Goal: Navigation & Orientation: Find specific page/section

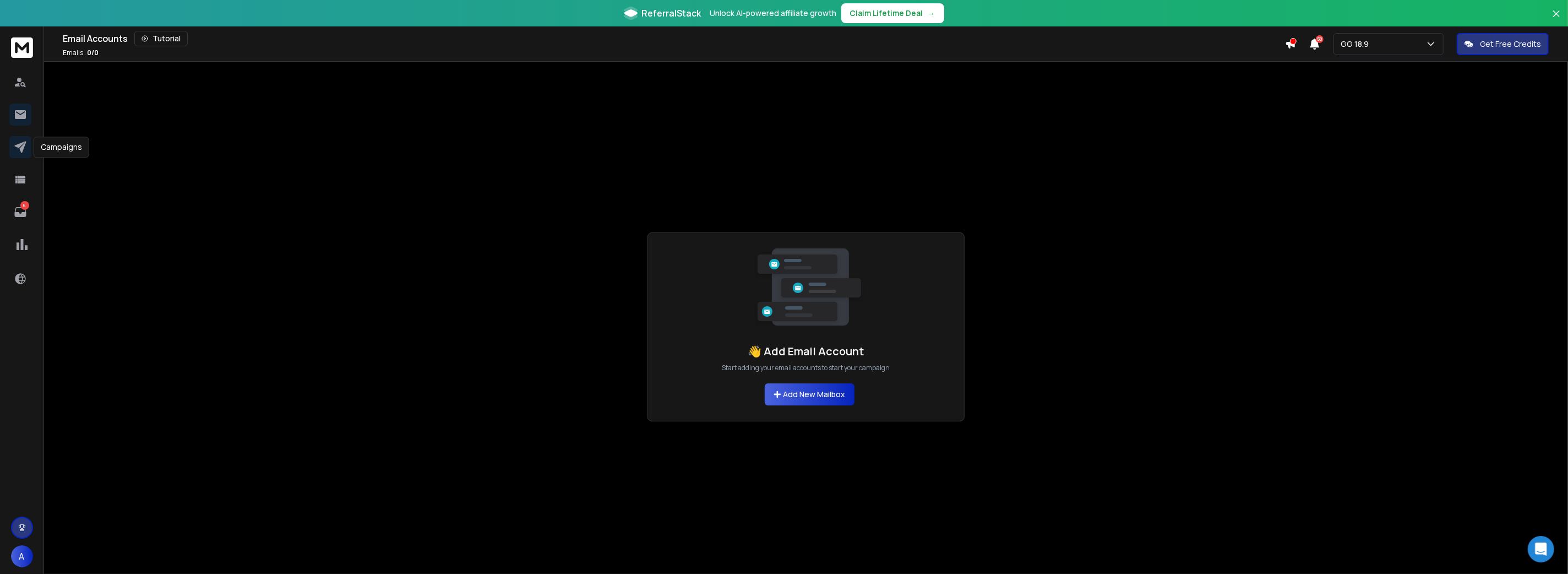
click at [15, 149] on icon at bounding box center [20, 147] width 13 height 13
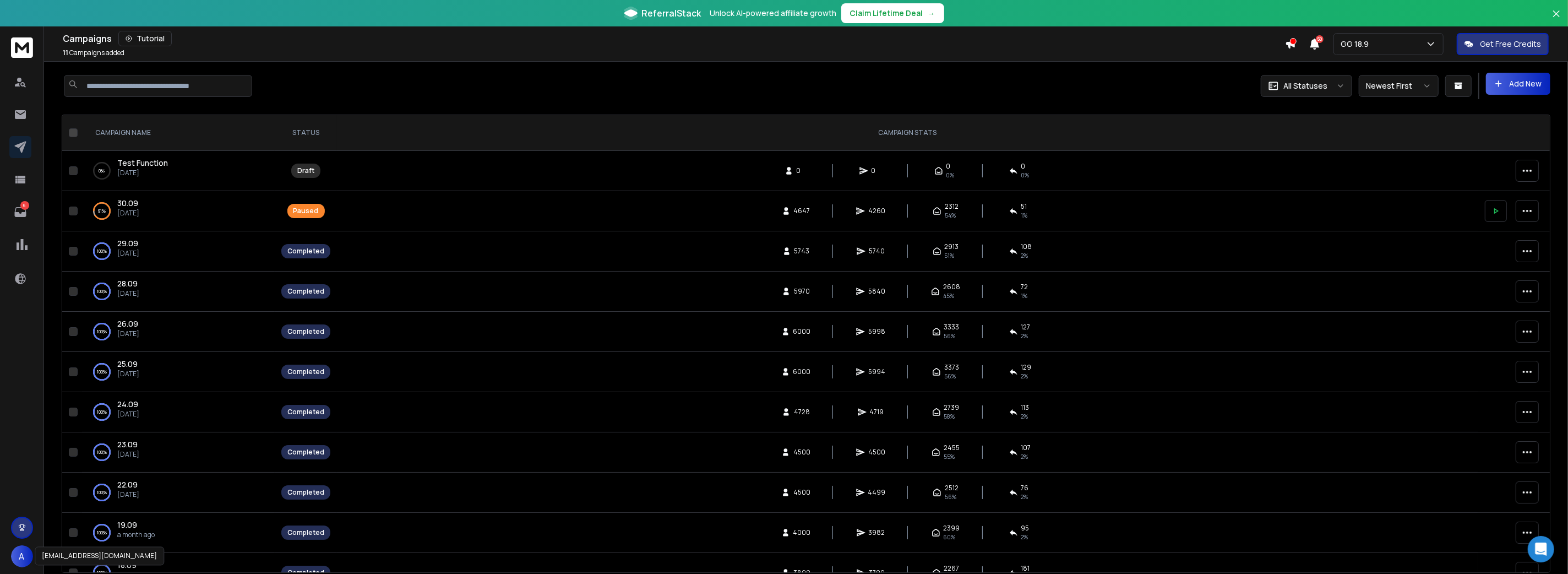
click at [22, 554] on span "A" at bounding box center [22, 556] width 22 height 22
click at [88, 535] on icon at bounding box center [92, 538] width 10 height 10
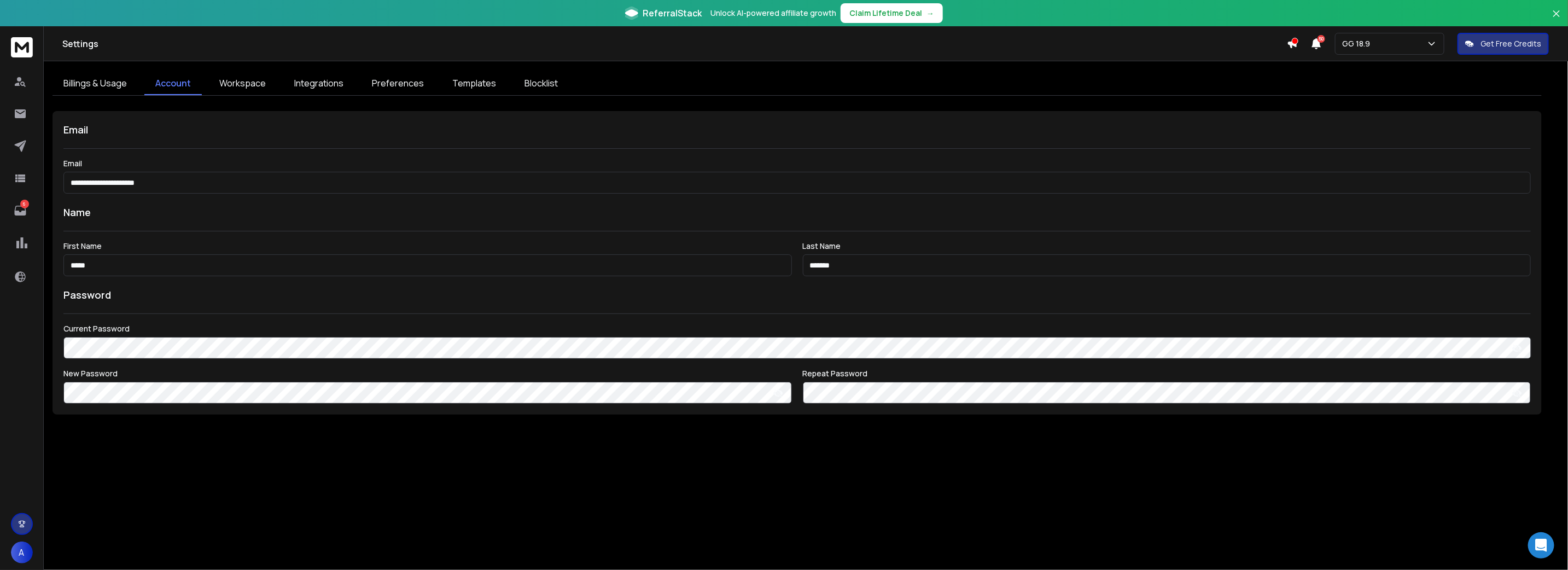
click at [86, 83] on link "Billings & Usage" at bounding box center [95, 83] width 86 height 23
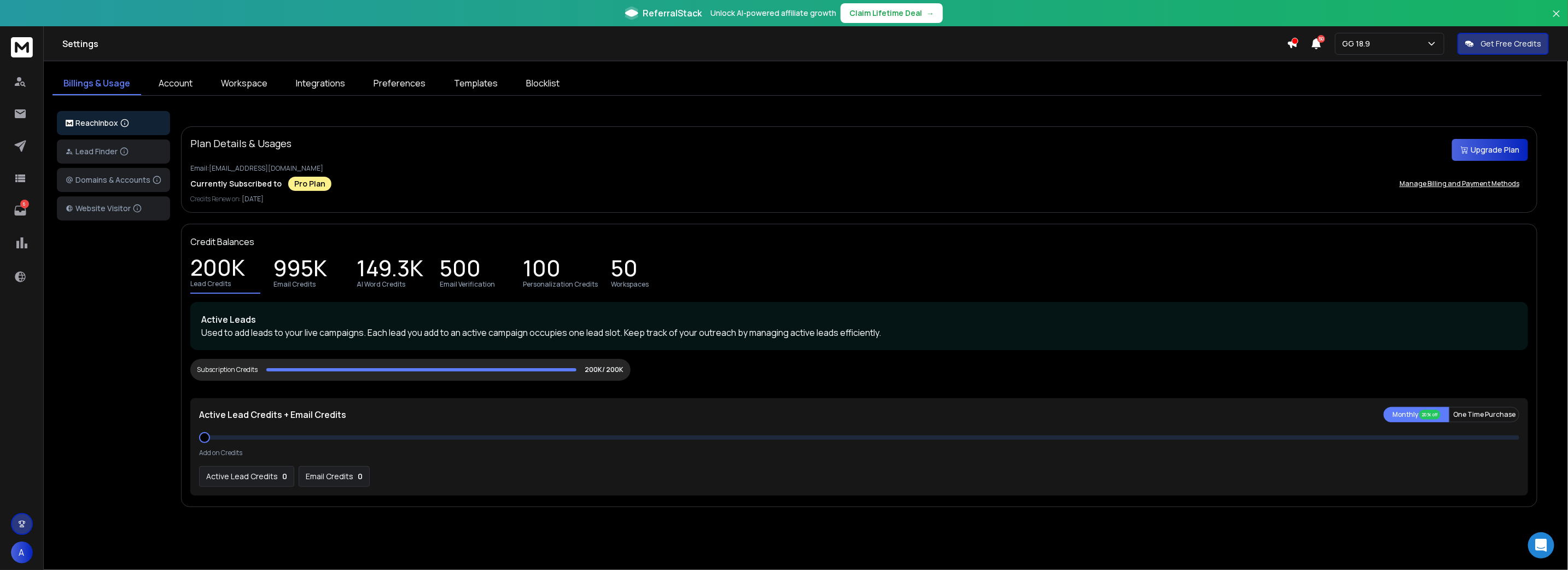
click at [182, 84] on link "Account" at bounding box center [176, 83] width 56 height 23
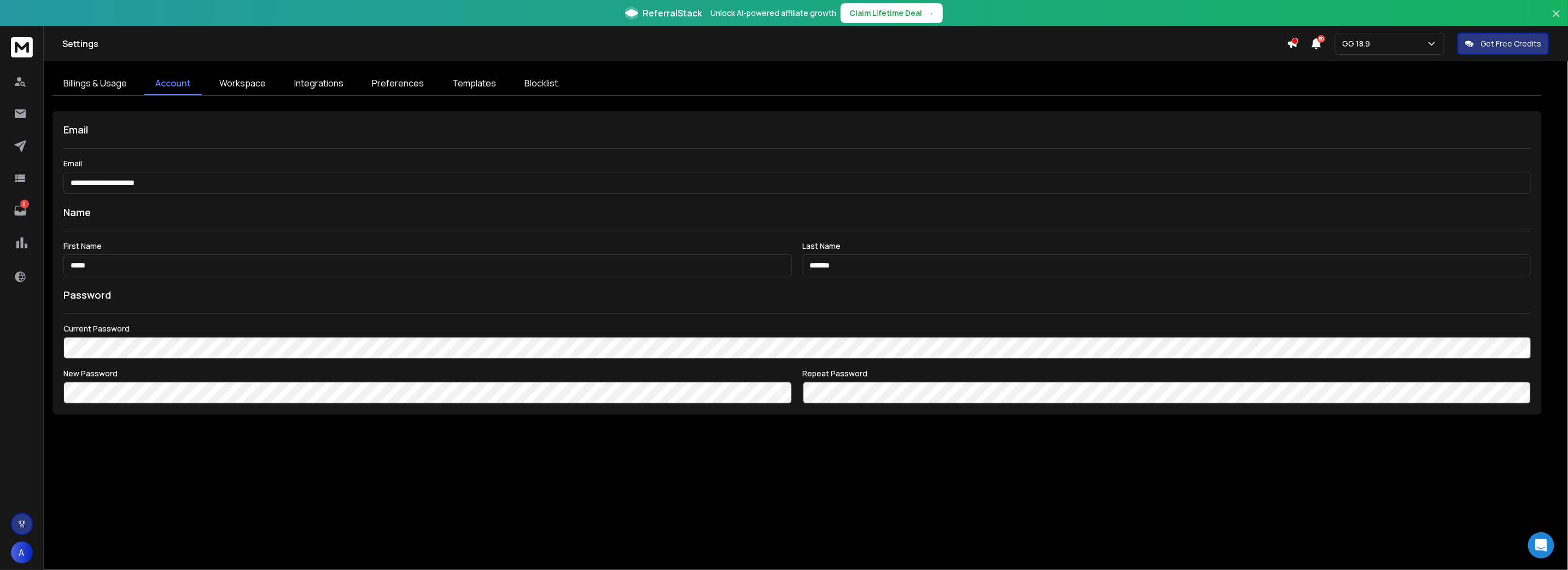
click at [209, 183] on input "**********" at bounding box center [796, 182] width 1467 height 22
click at [19, 111] on icon at bounding box center [20, 114] width 11 height 9
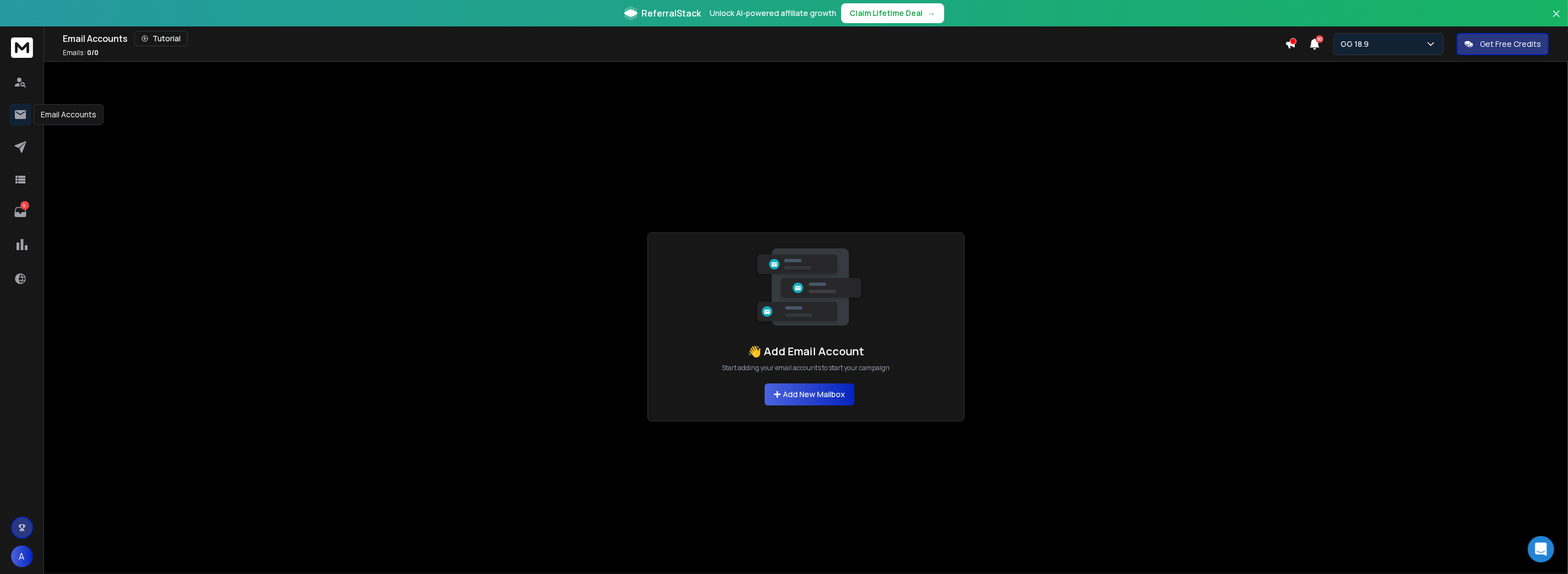
click at [1414, 41] on div "GG 18.9" at bounding box center [1389, 44] width 96 height 11
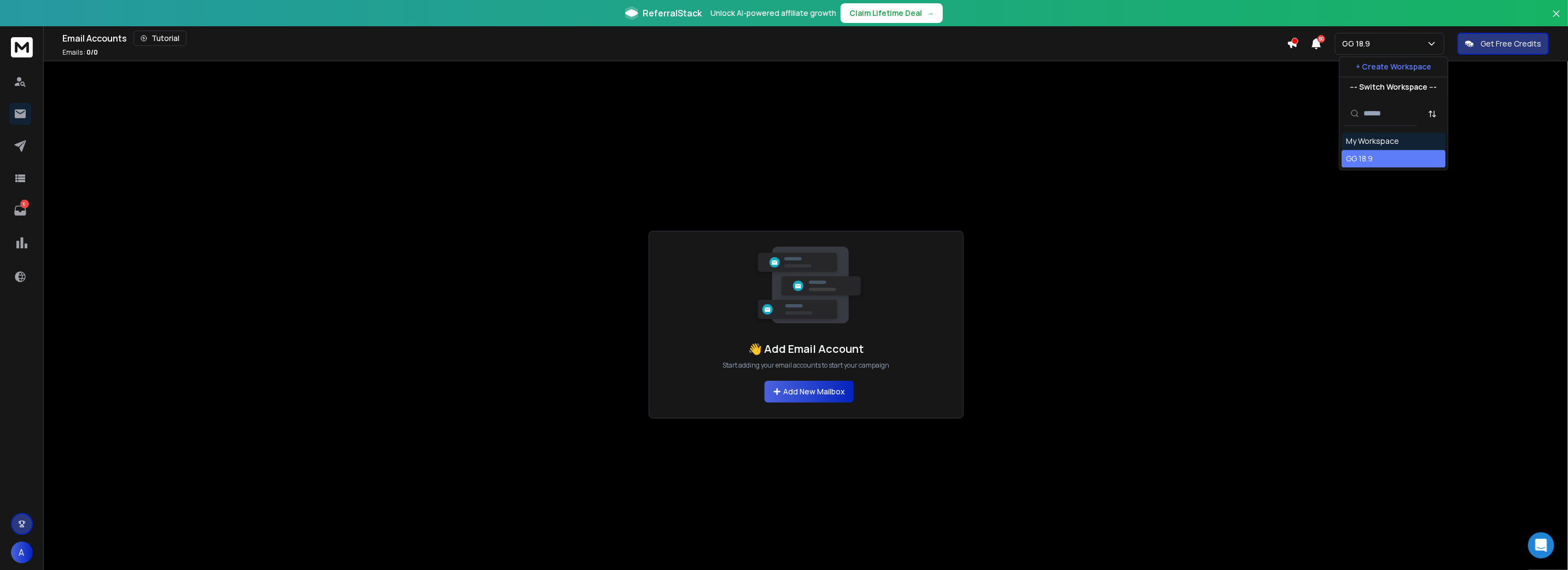
click at [1383, 140] on div "My Workspace" at bounding box center [1373, 141] width 53 height 11
